Goal: Task Accomplishment & Management: Manage account settings

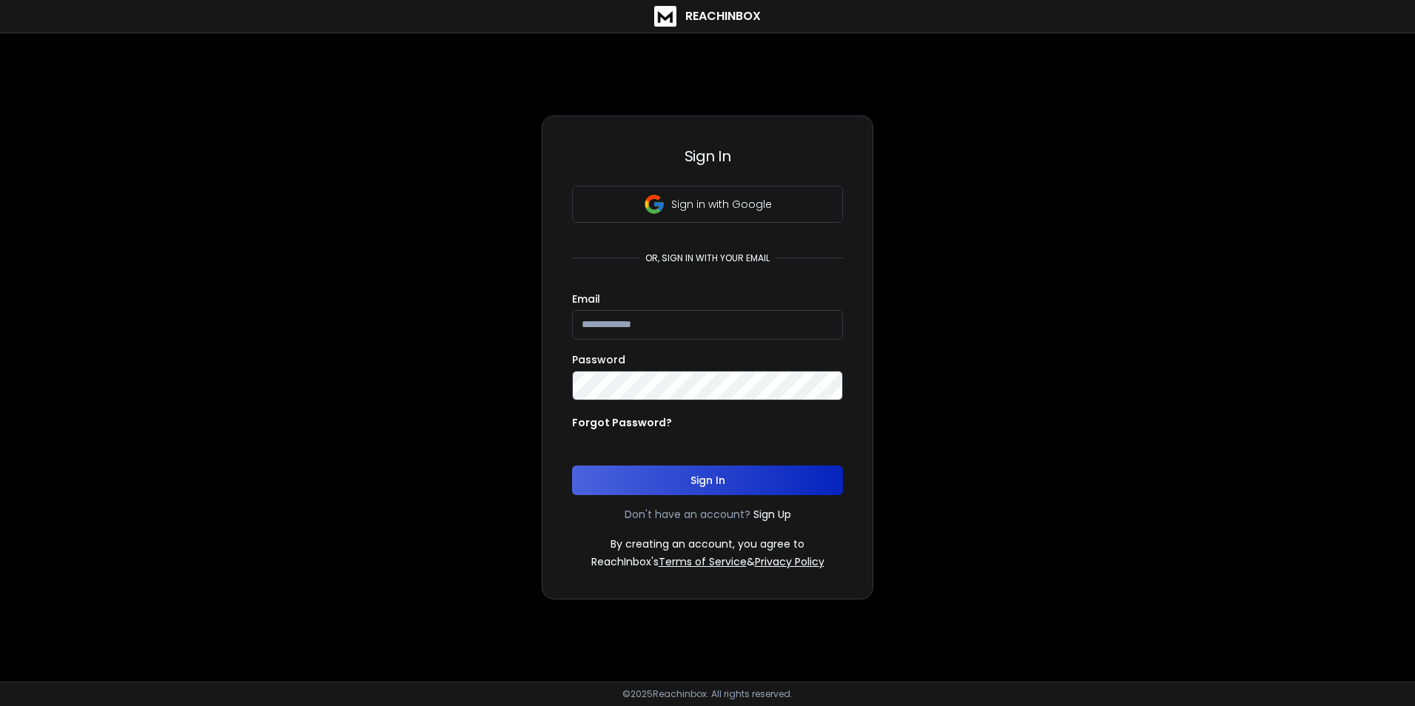
type input "**********"
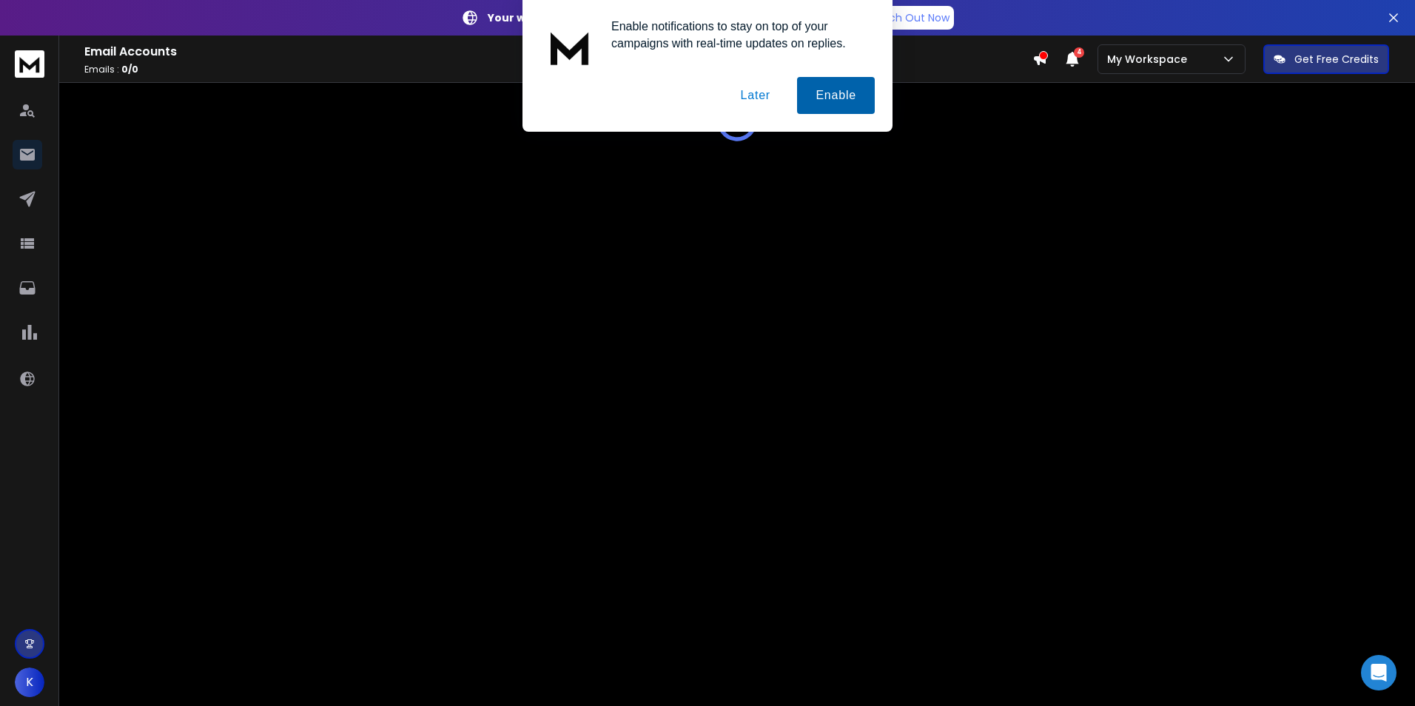
click at [842, 93] on button "Enable" at bounding box center [836, 95] width 78 height 37
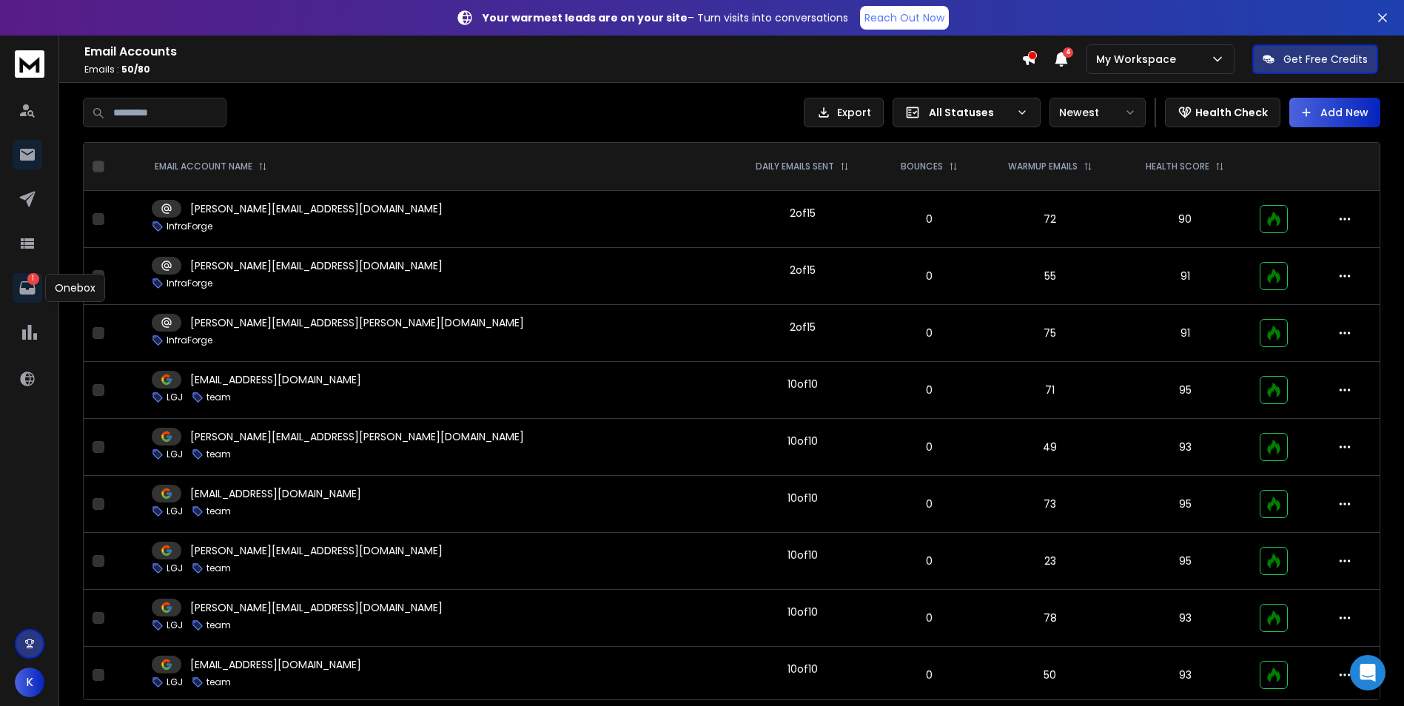
click at [30, 281] on p "1" at bounding box center [33, 279] width 12 height 12
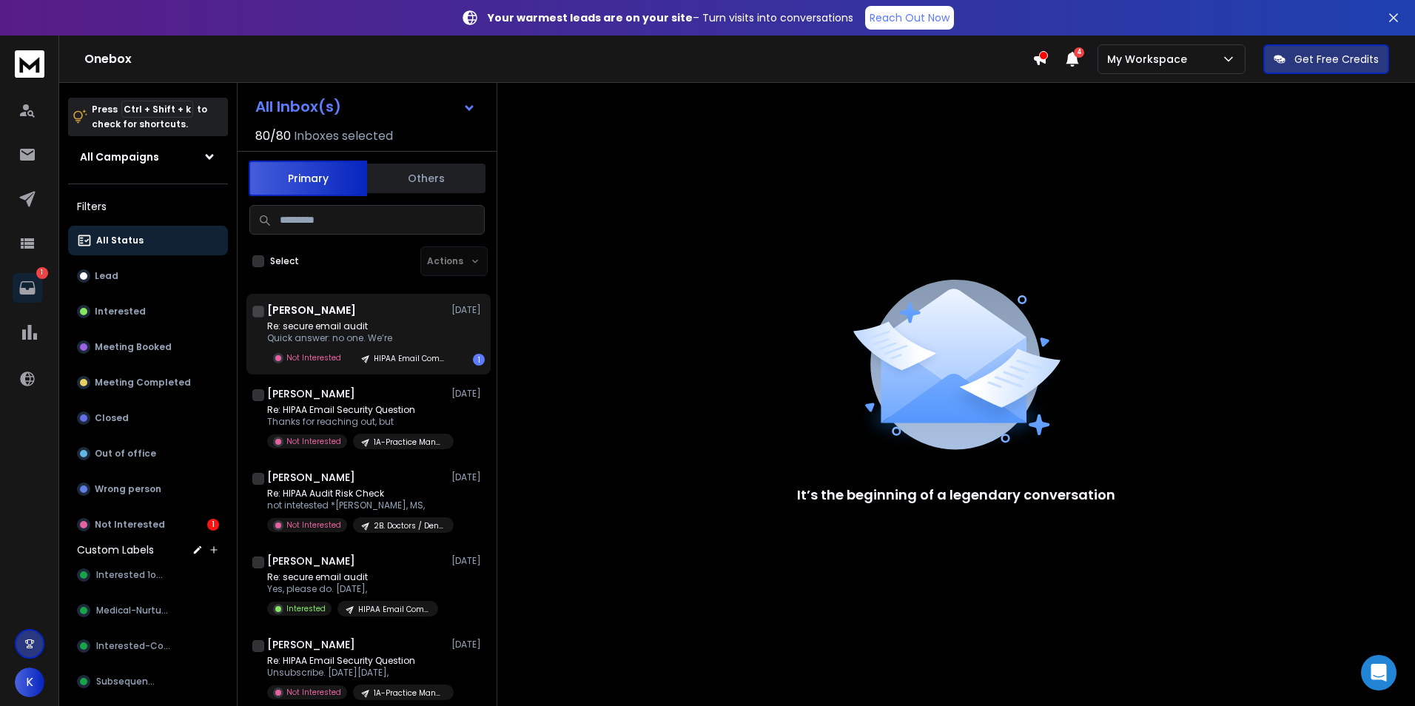
click at [346, 327] on p "Re: secure email audit" at bounding box center [356, 326] width 178 height 12
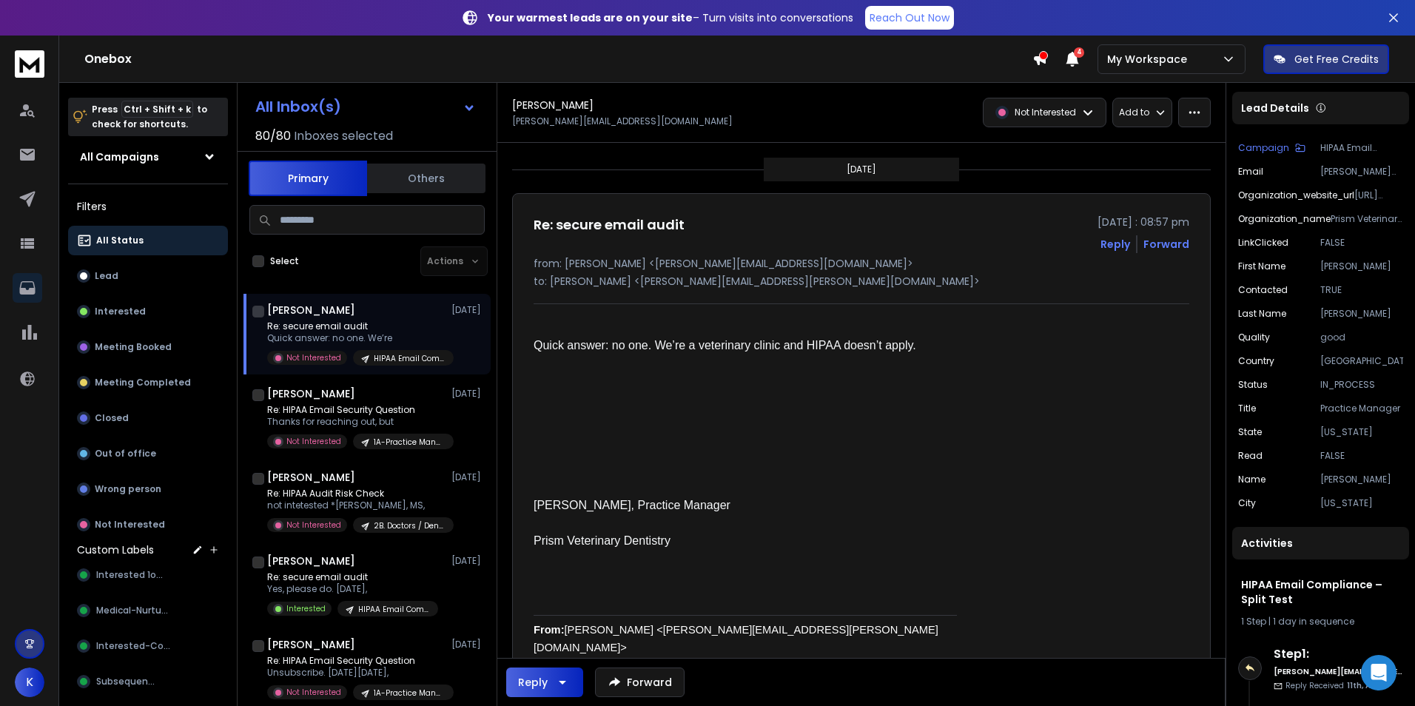
click at [1202, 112] on button "button" at bounding box center [1194, 113] width 33 height 30
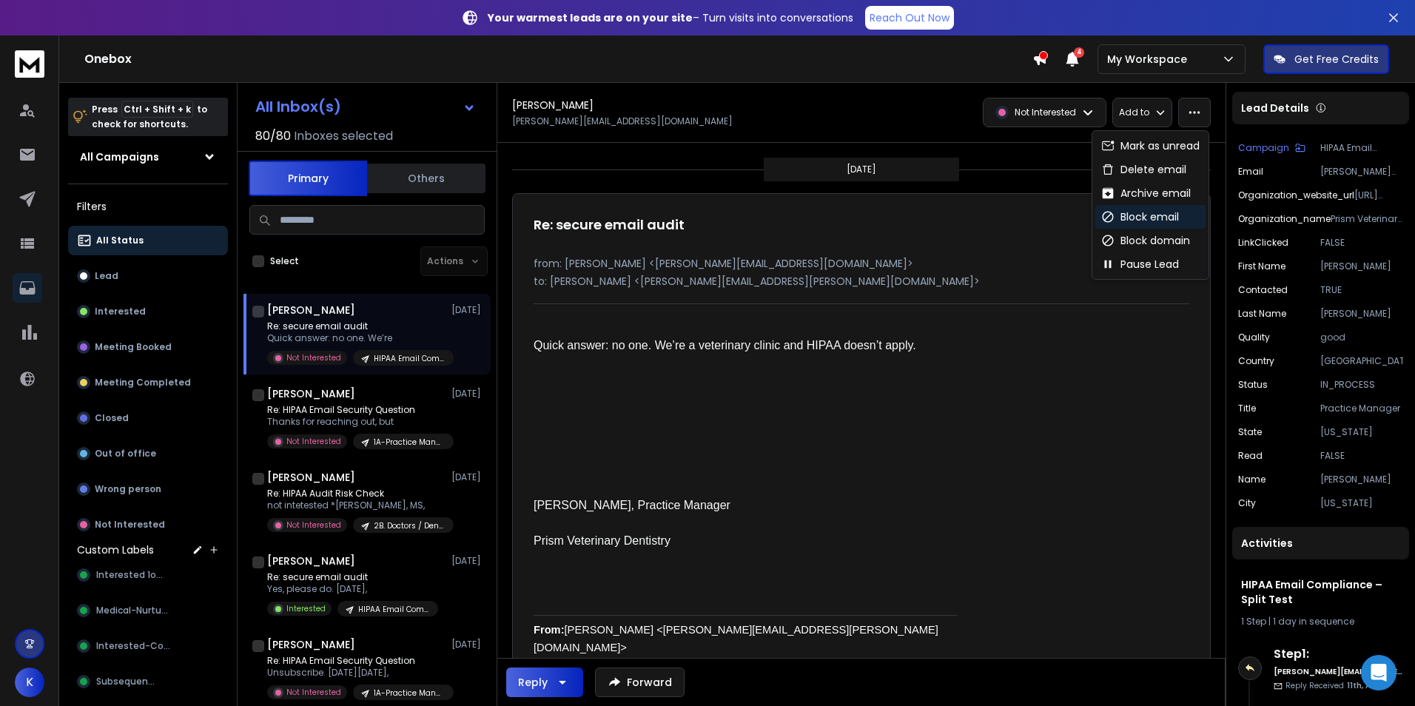
click at [1164, 210] on div "Block email" at bounding box center [1140, 216] width 78 height 15
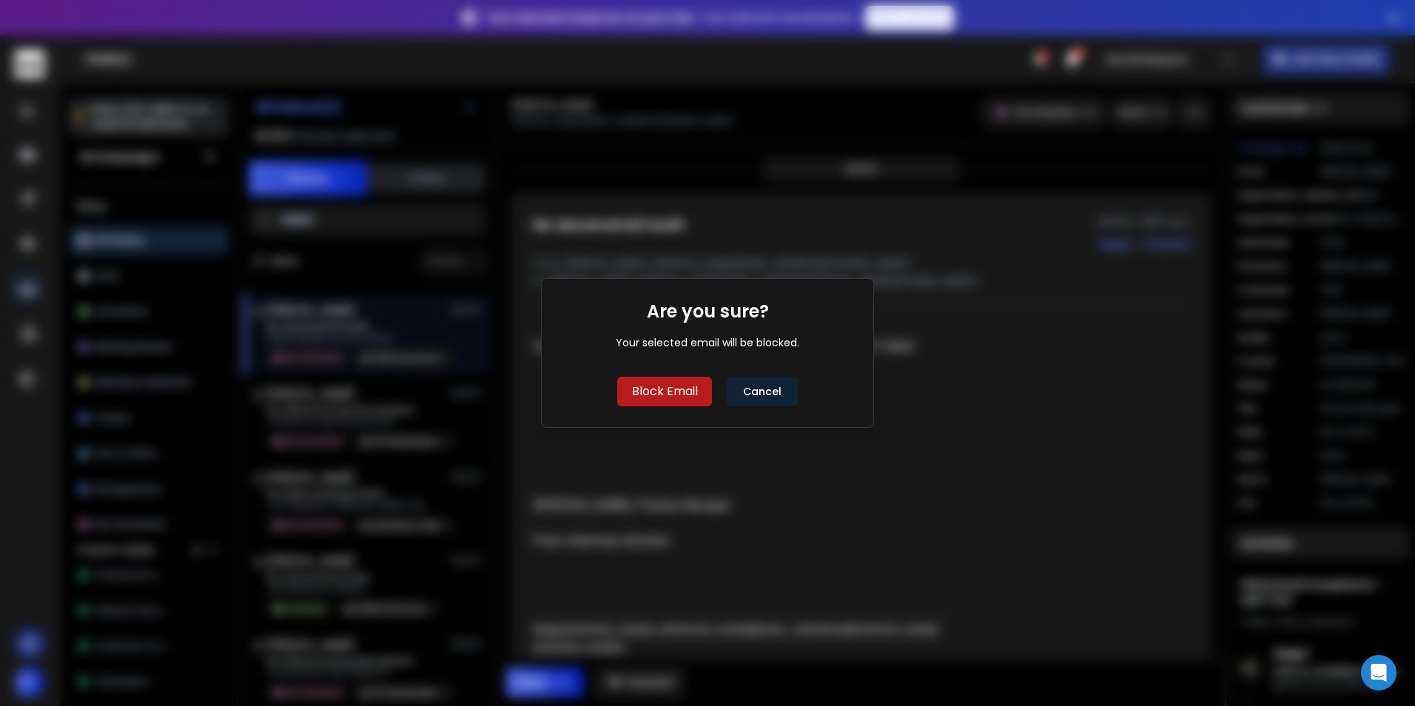
click at [699, 381] on button "Block Email" at bounding box center [664, 392] width 95 height 30
